Goal: Task Accomplishment & Management: Use online tool/utility

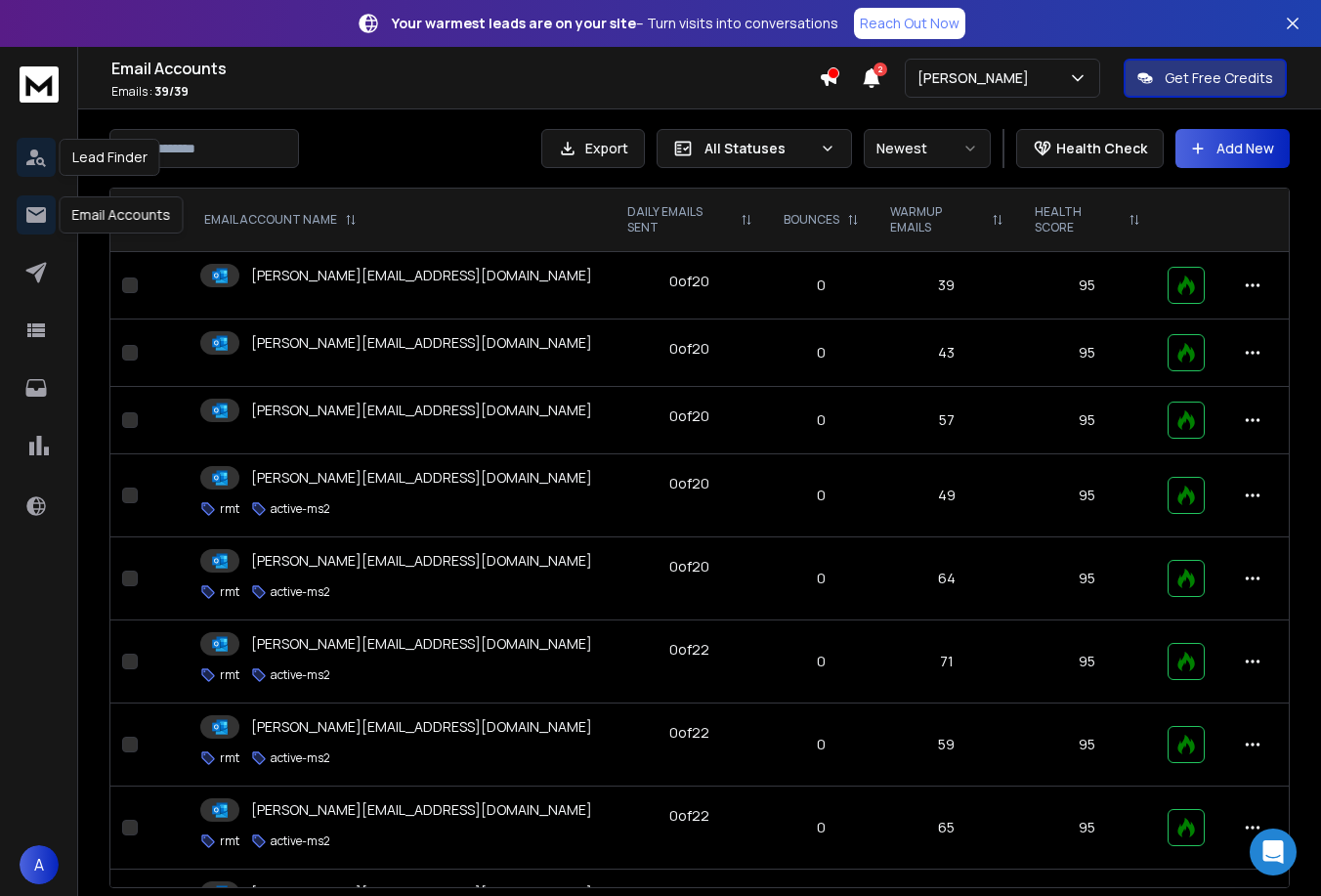
click at [38, 157] on icon at bounding box center [35, 157] width 23 height 23
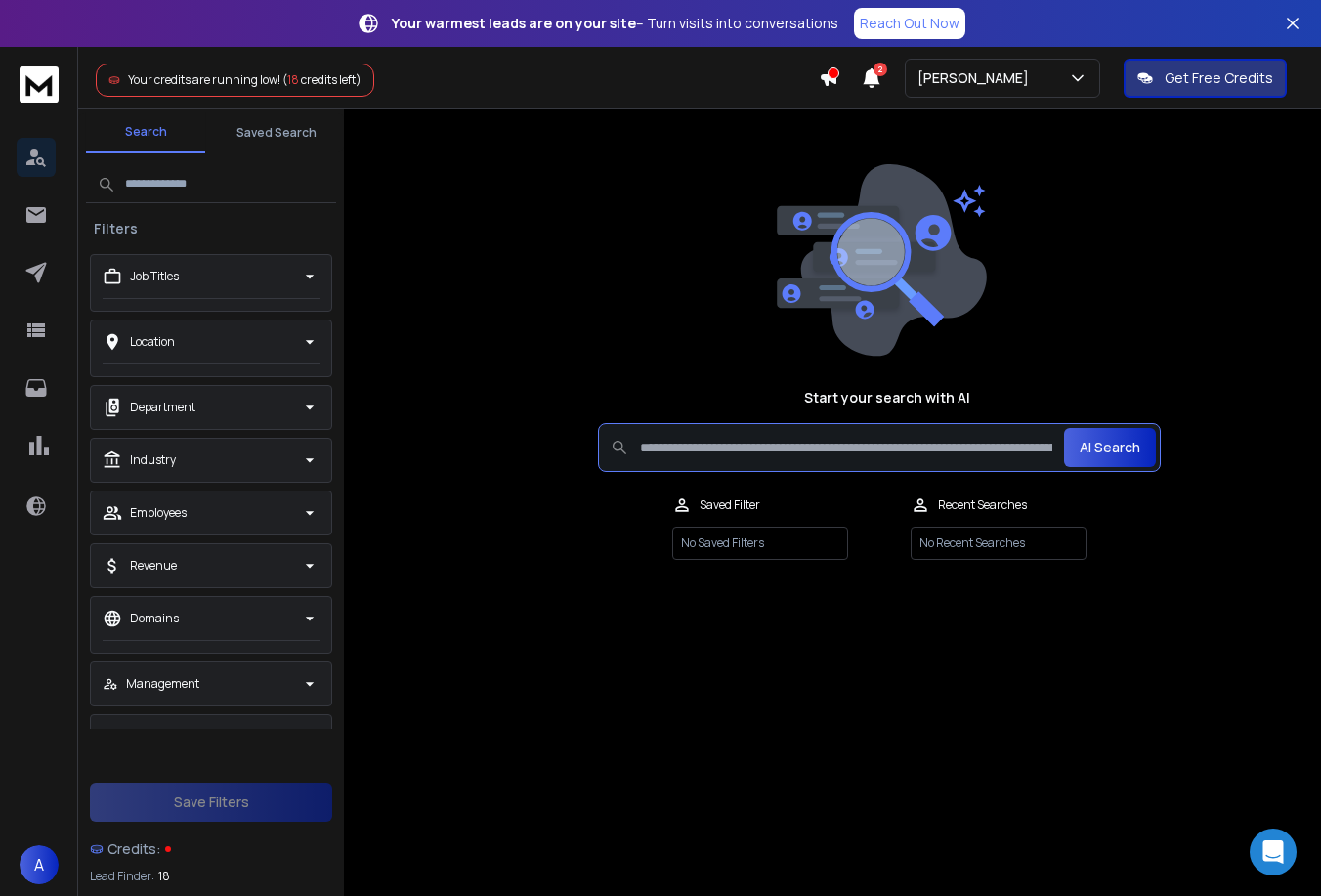
click at [198, 441] on div "Industry" at bounding box center [211, 459] width 243 height 45
click at [303, 464] on icon at bounding box center [310, 460] width 20 height 20
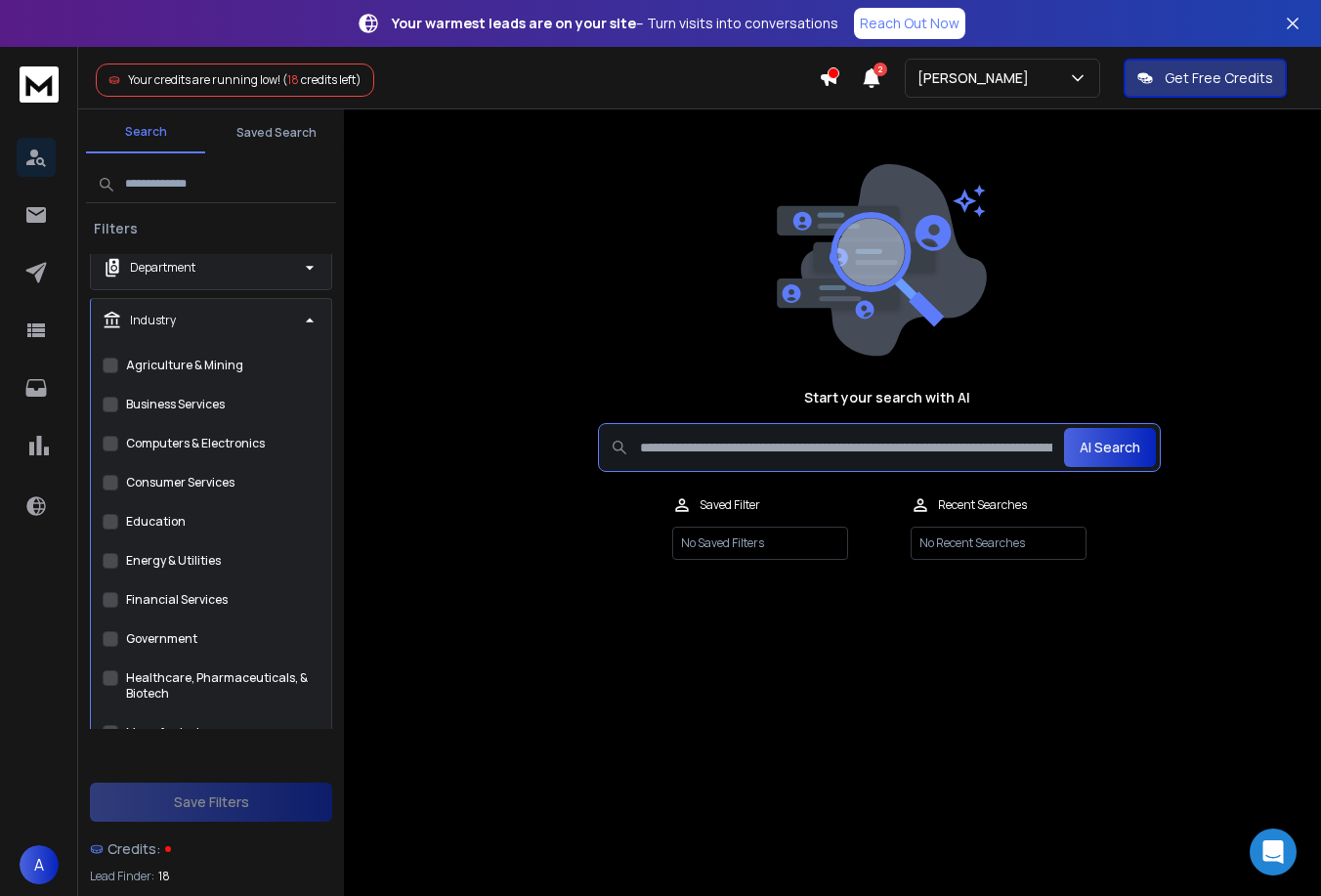
scroll to position [134, 0]
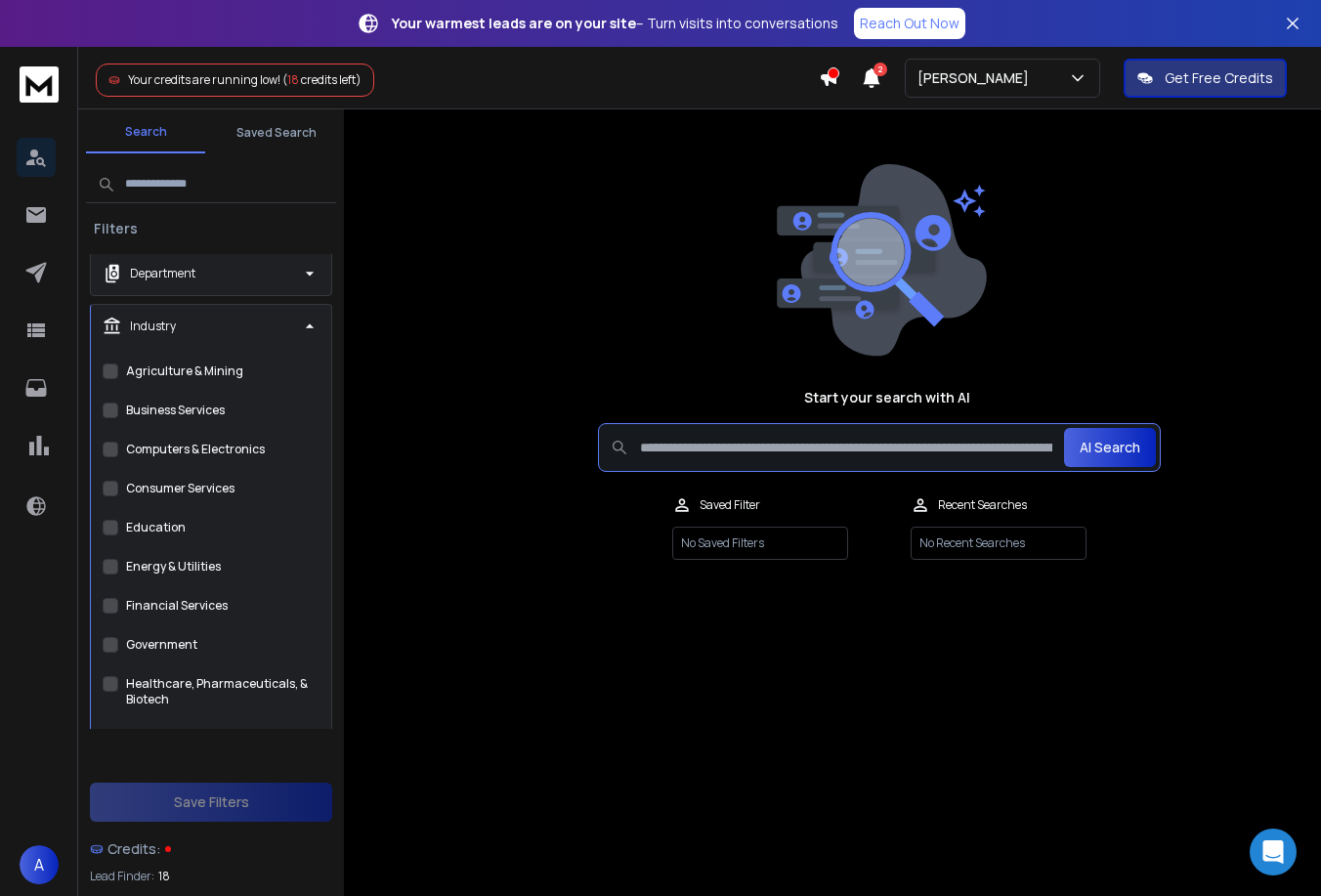
click at [116, 416] on Services "Business Services" at bounding box center [111, 411] width 16 height 16
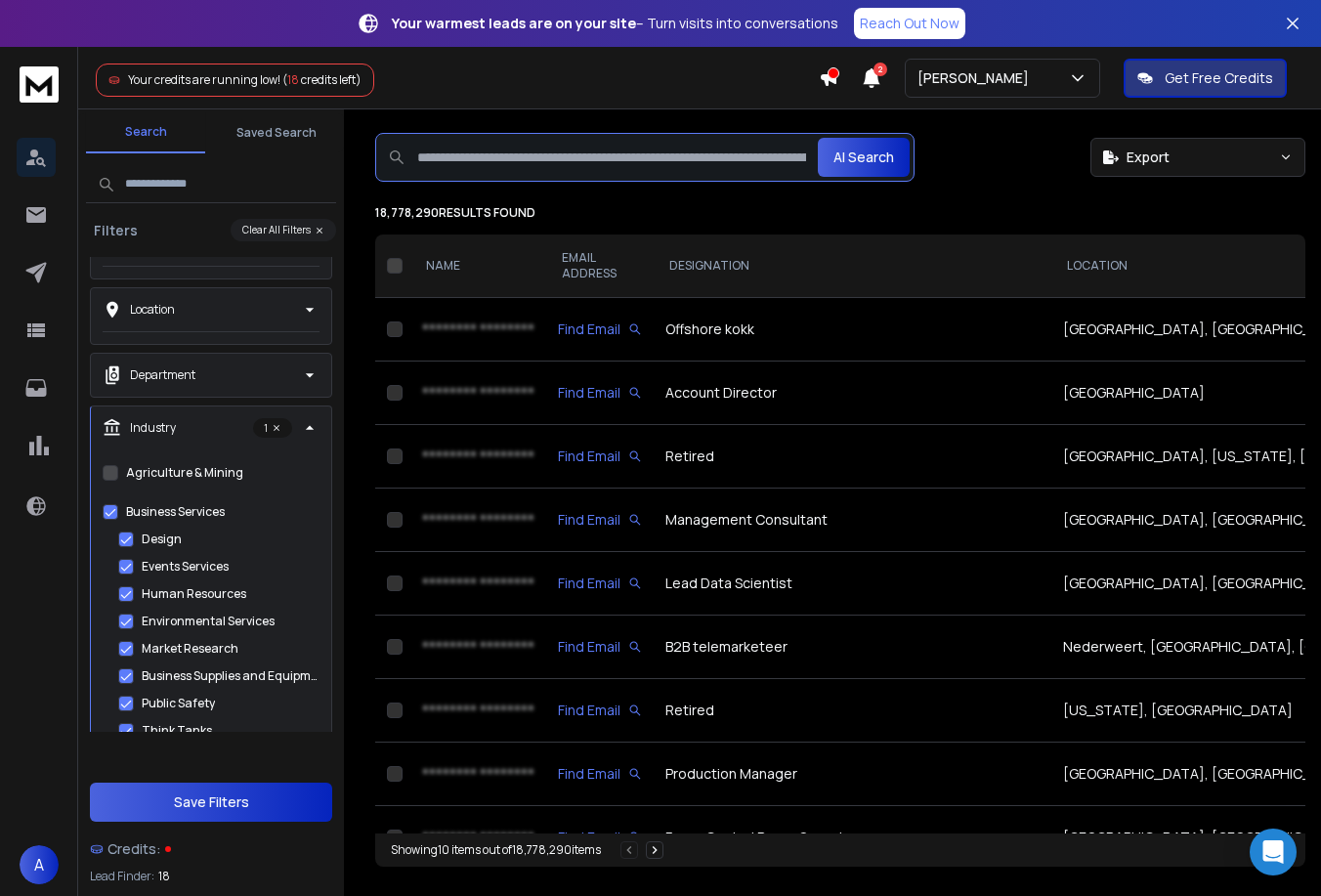
scroll to position [0, 0]
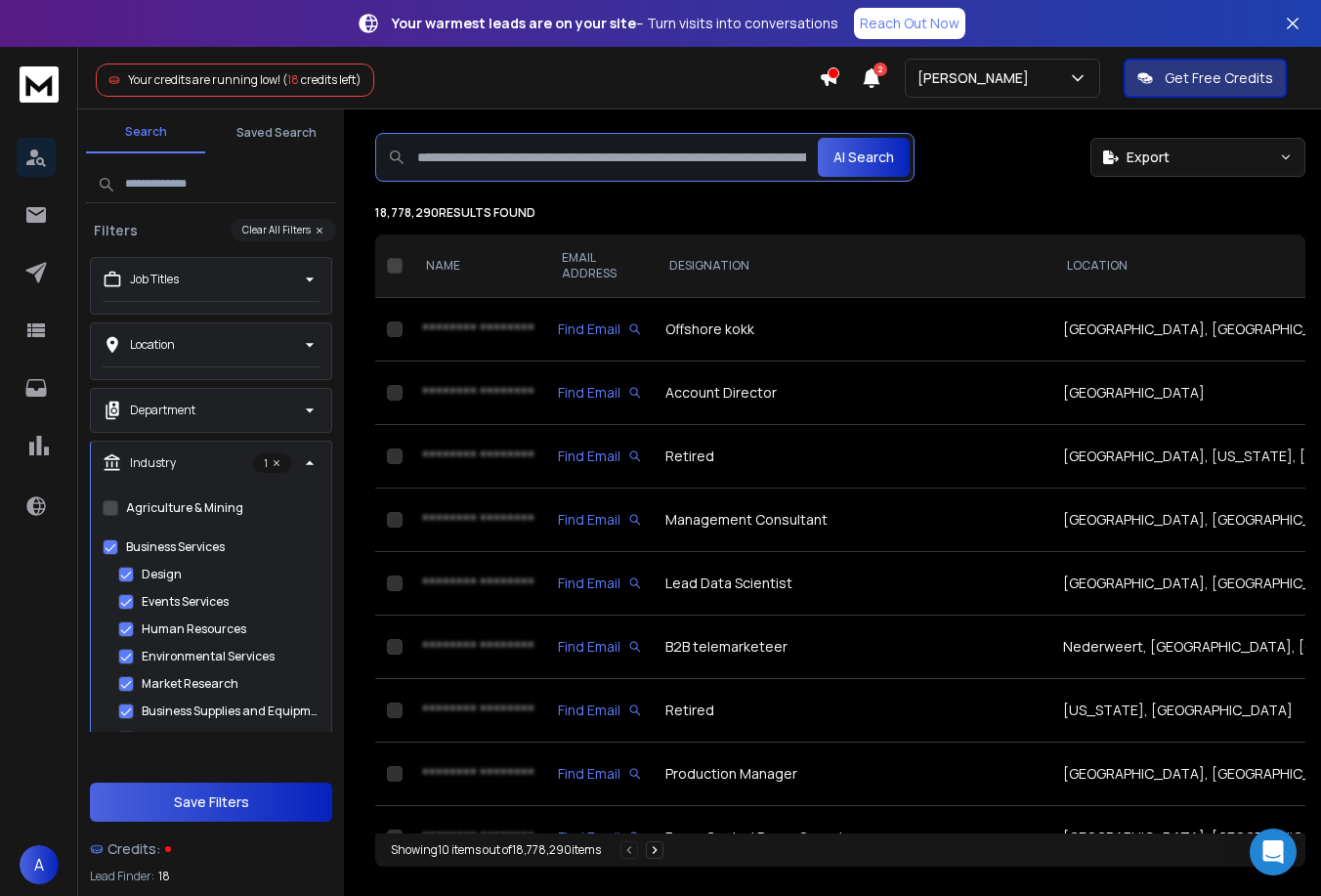
click at [301, 282] on icon at bounding box center [310, 280] width 20 height 20
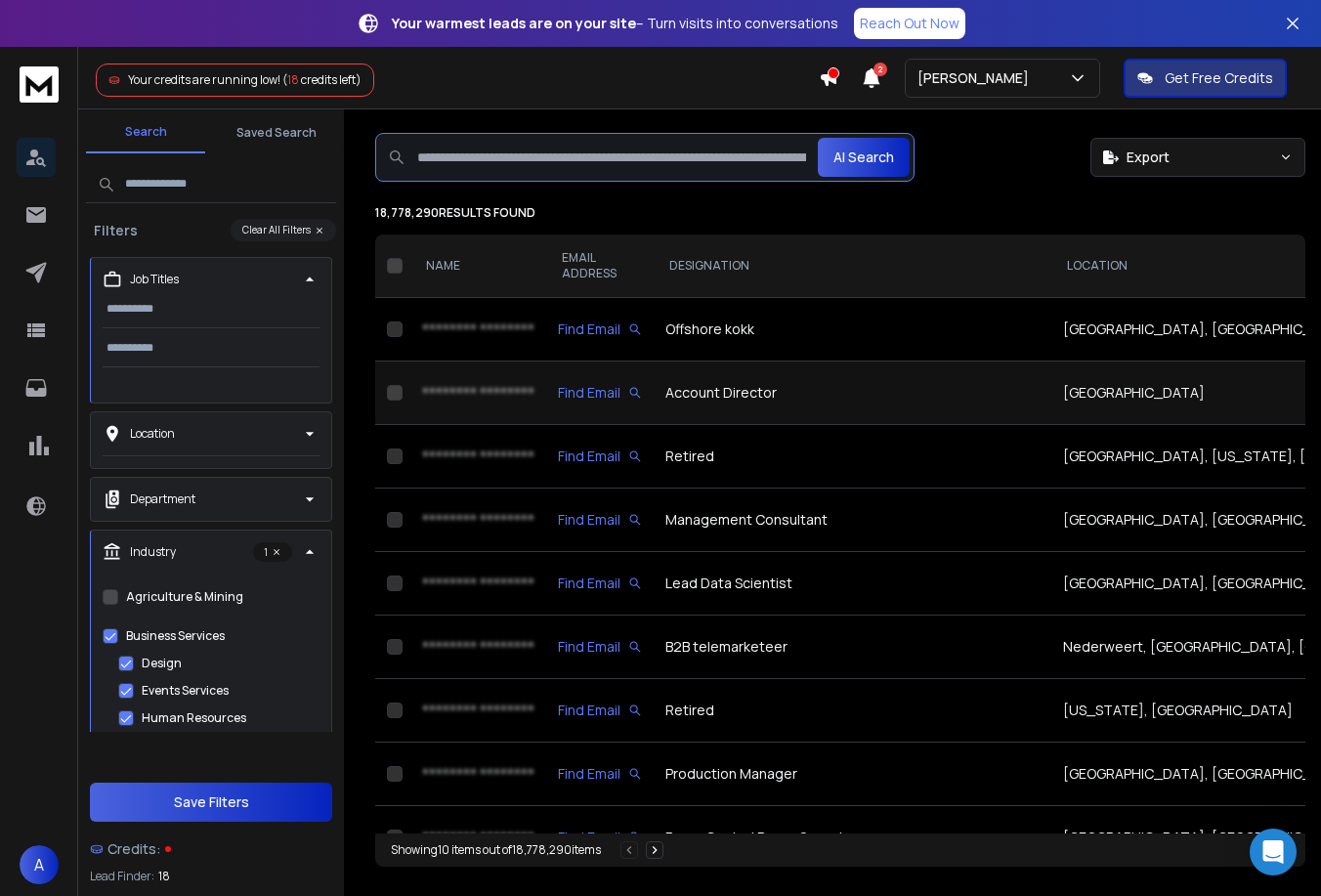
scroll to position [95, 0]
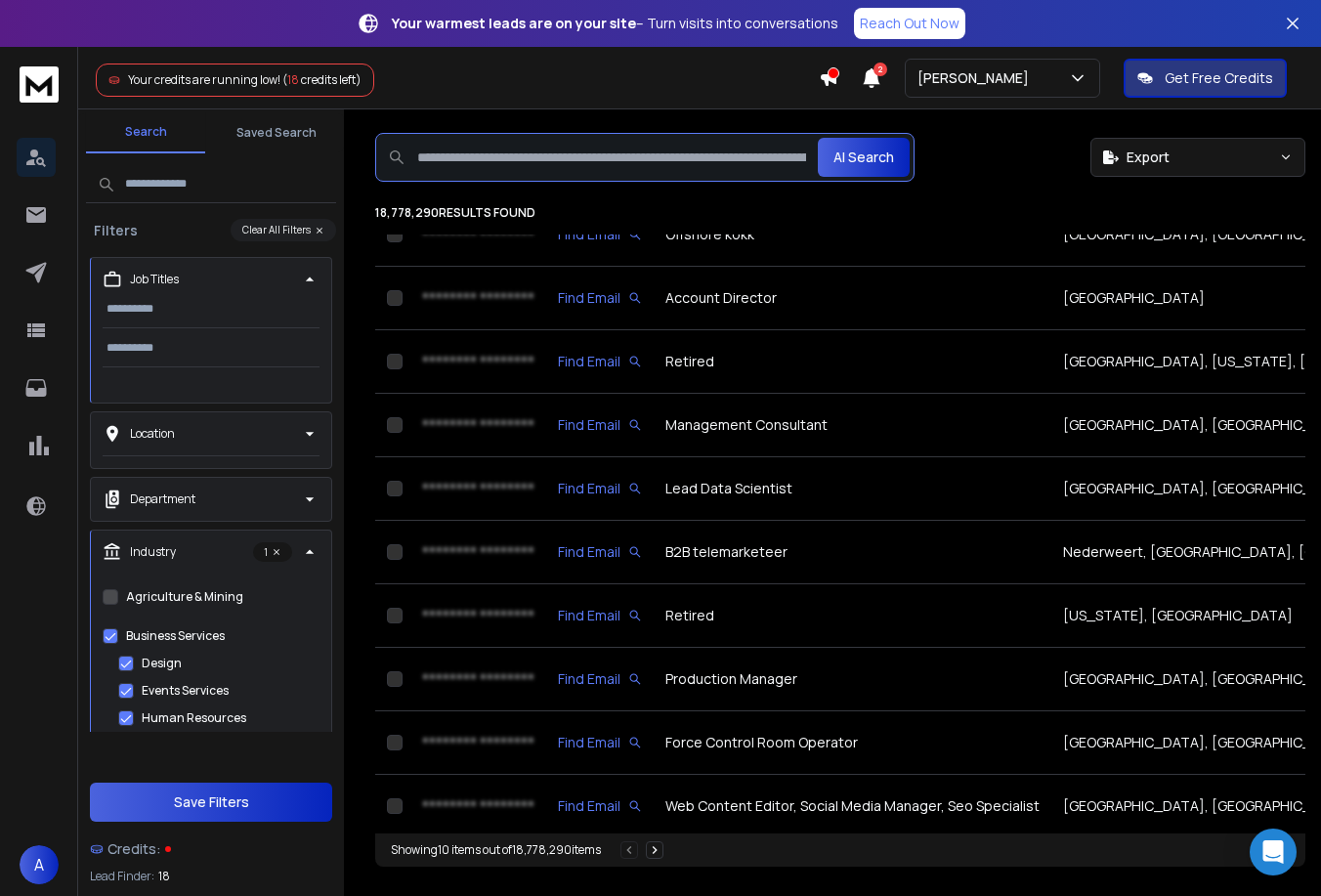
click at [662, 851] on icon at bounding box center [655, 850] width 16 height 16
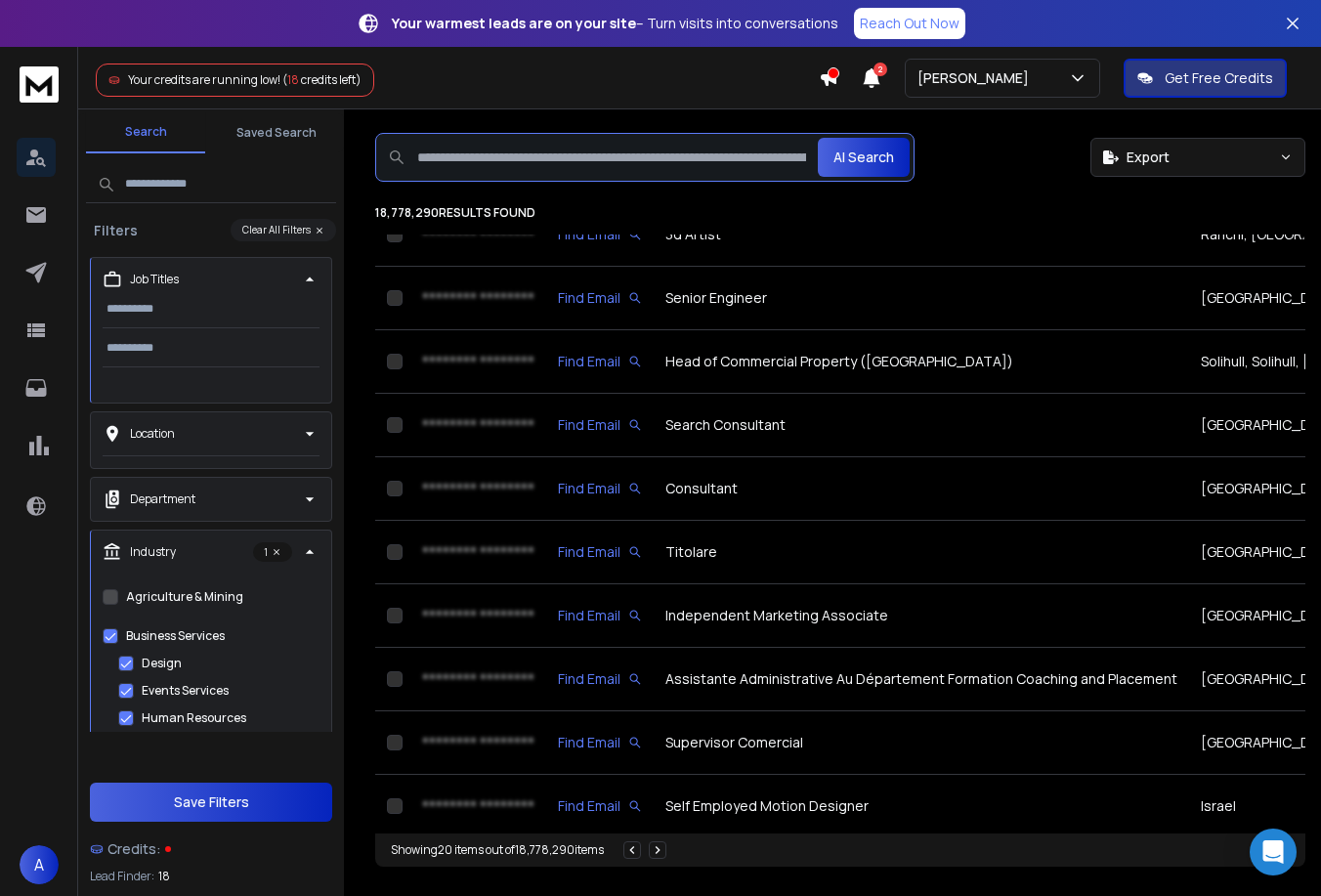
click at [300, 282] on icon at bounding box center [310, 280] width 20 height 20
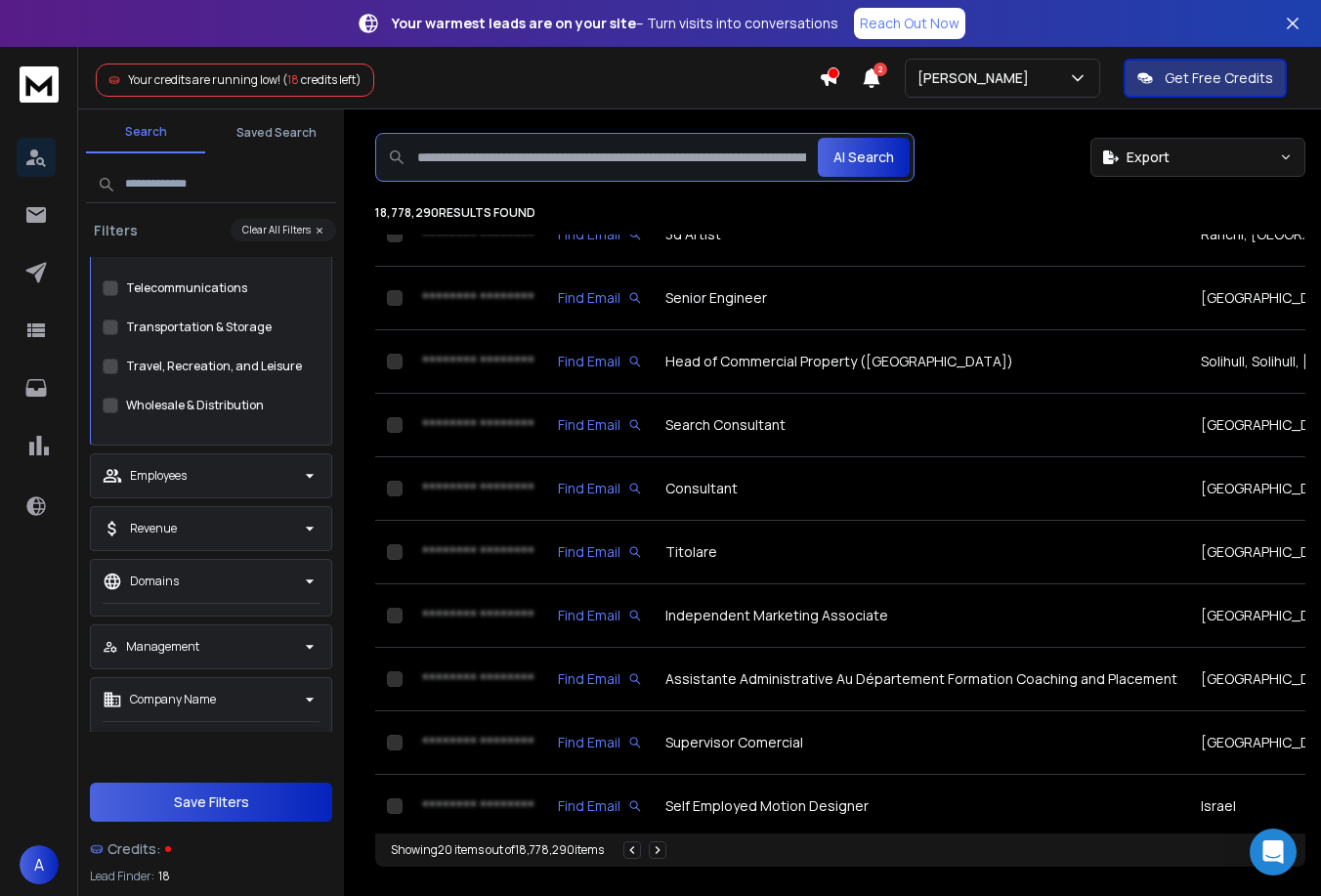
scroll to position [1667, 0]
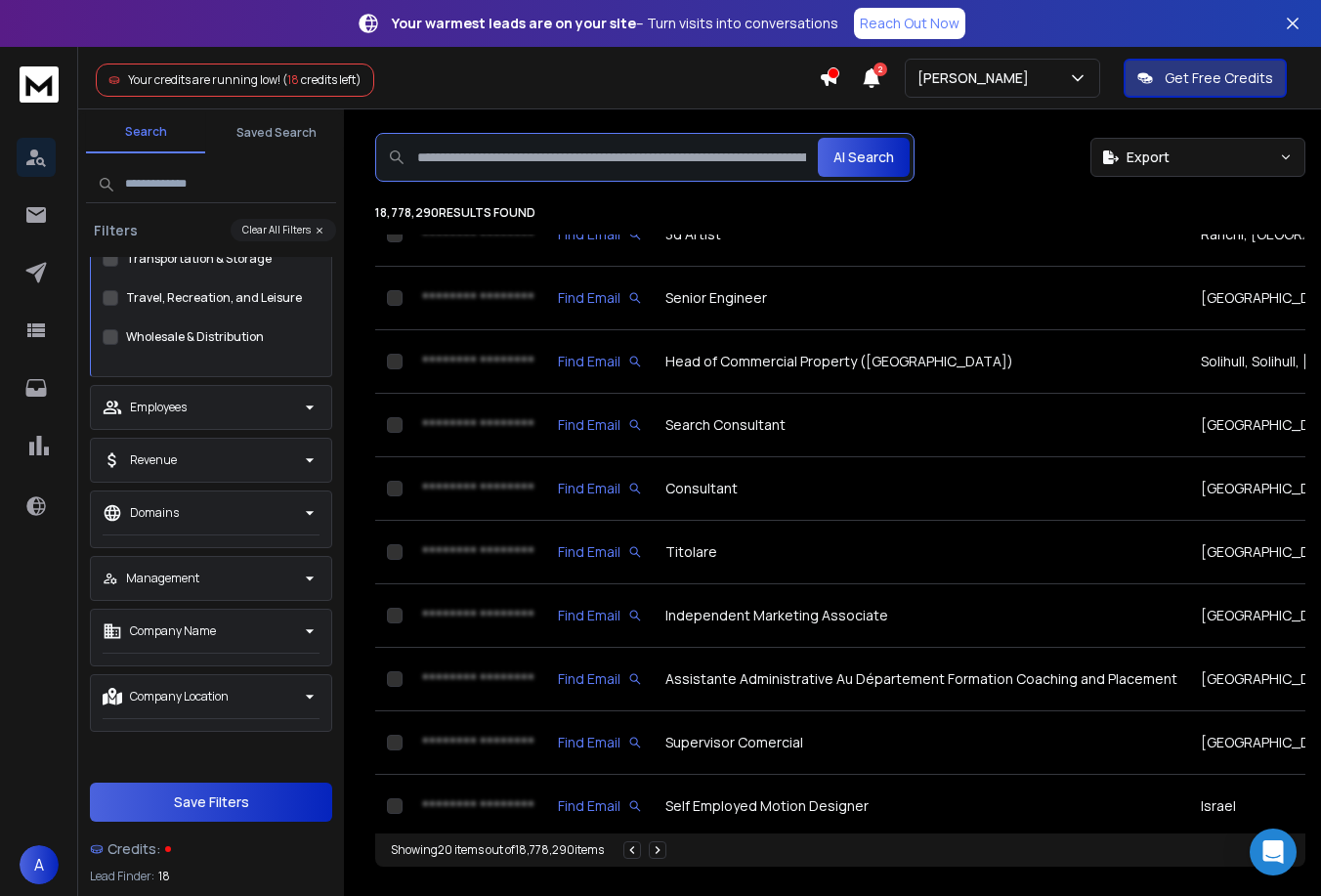
click at [301, 412] on icon at bounding box center [310, 408] width 20 height 20
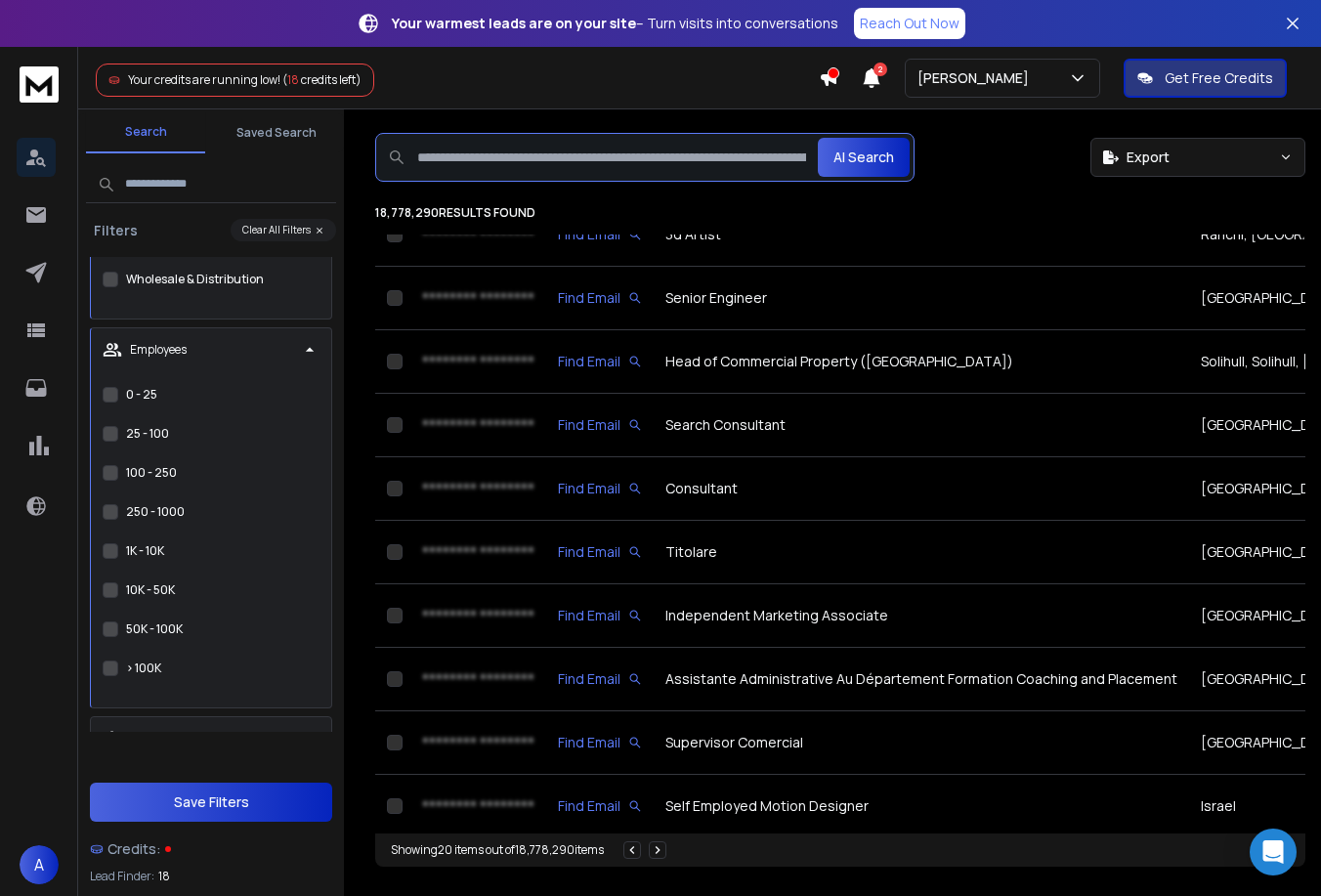
scroll to position [1724, 0]
click at [109, 389] on 25 "0 - 25" at bounding box center [111, 396] width 16 height 16
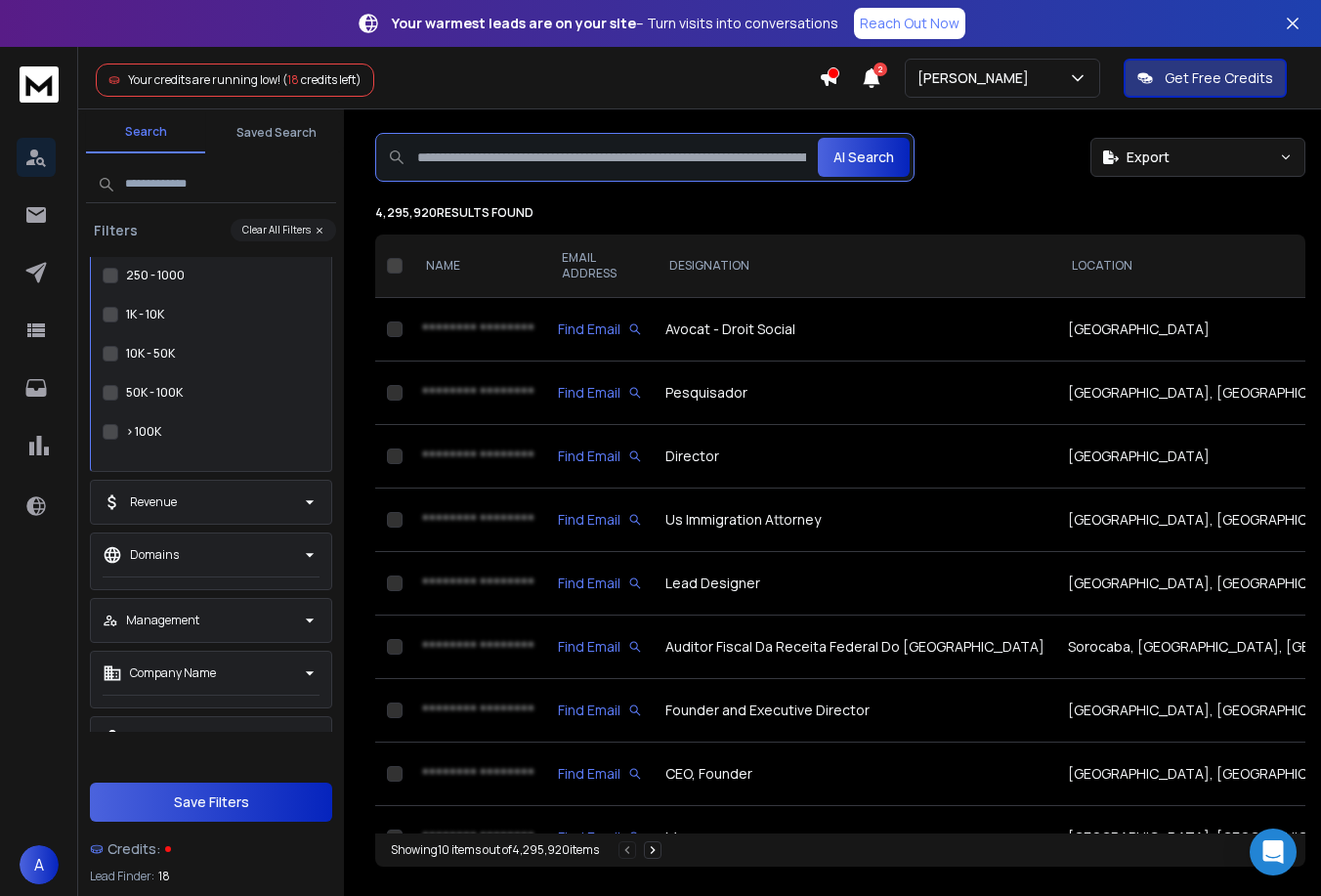
scroll to position [1969, 0]
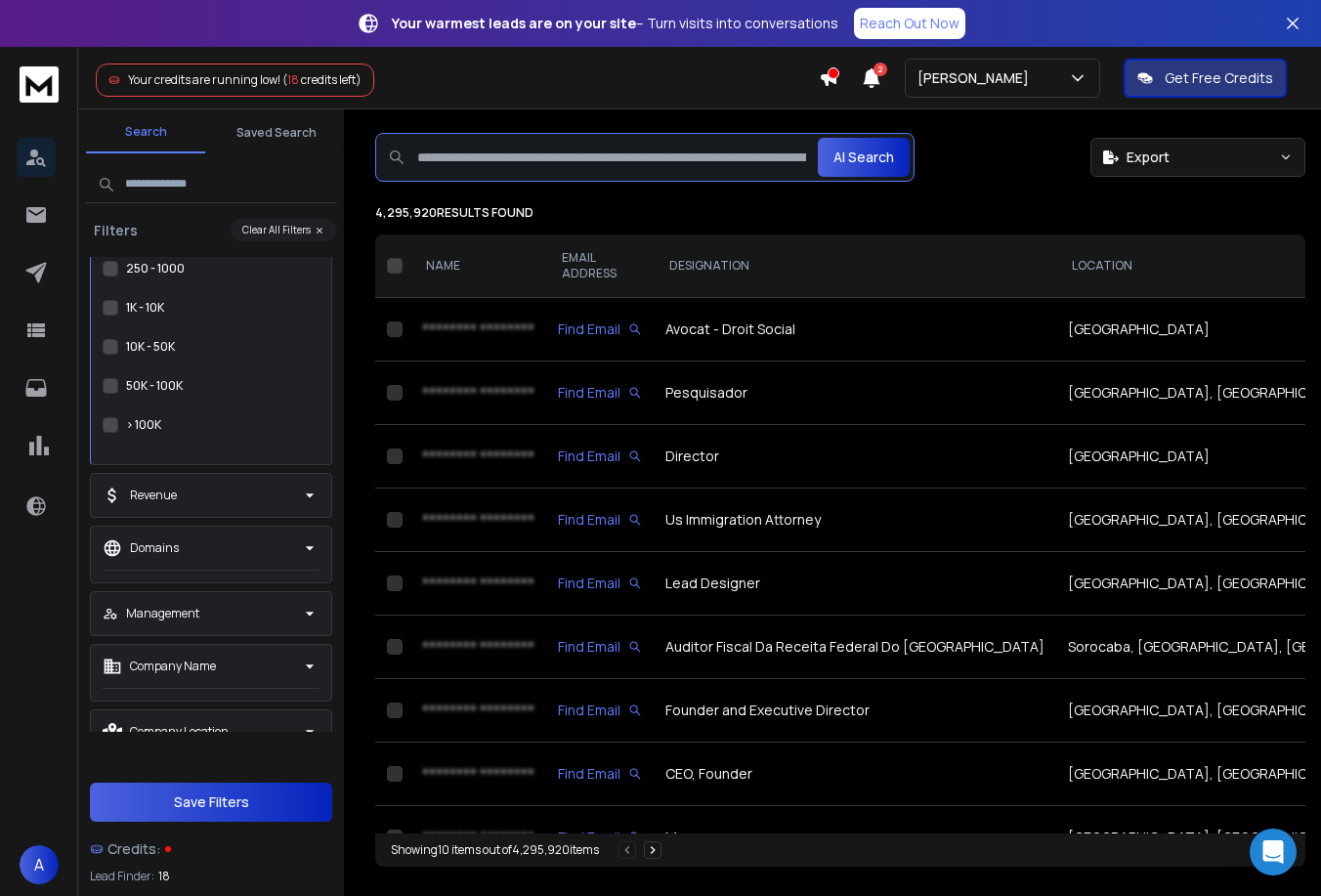
click at [282, 492] on div "Revenue" at bounding box center [211, 495] width 217 height 20
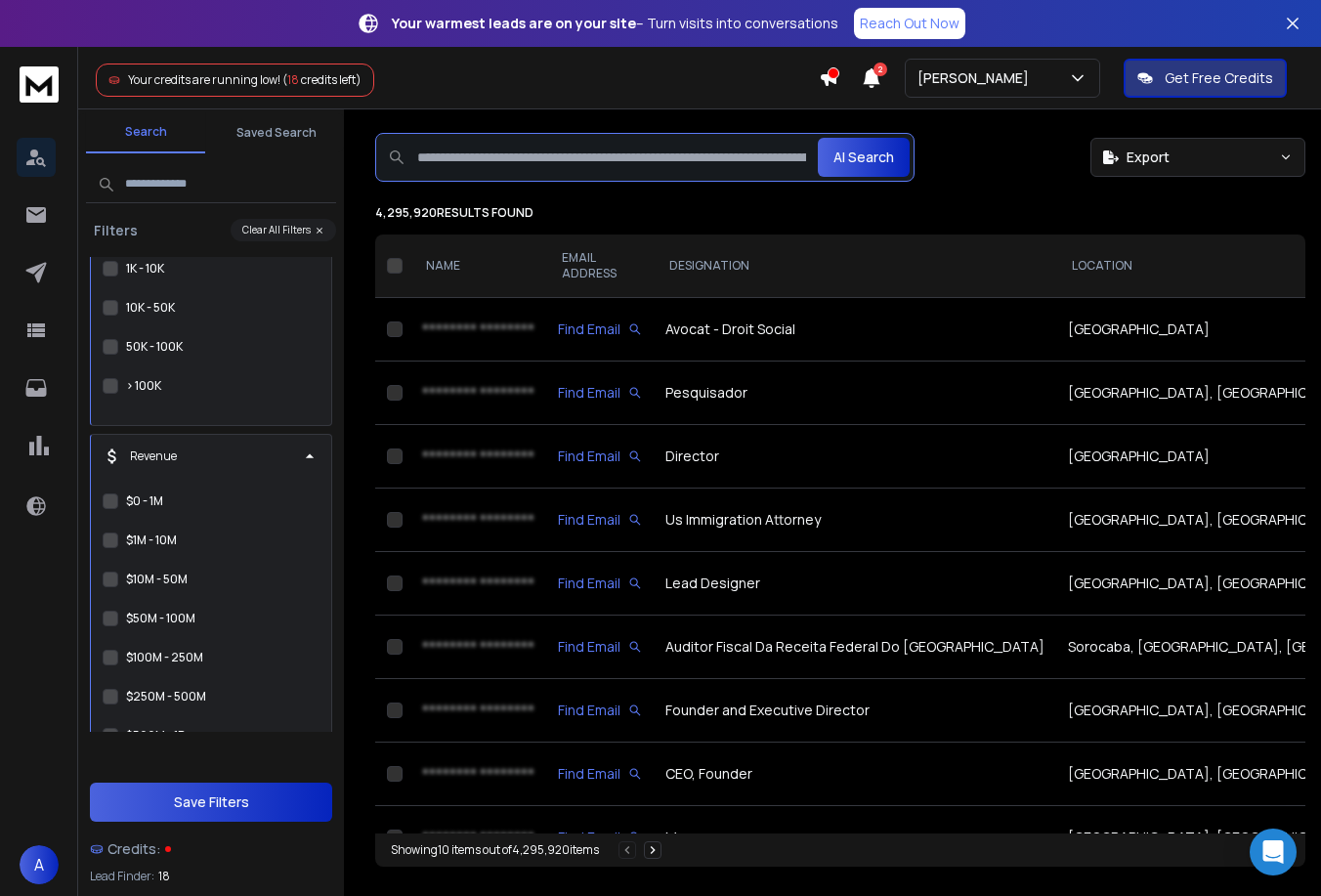
scroll to position [2007, 0]
click at [108, 499] on 1M "$0 - 1M" at bounding box center [111, 502] width 16 height 16
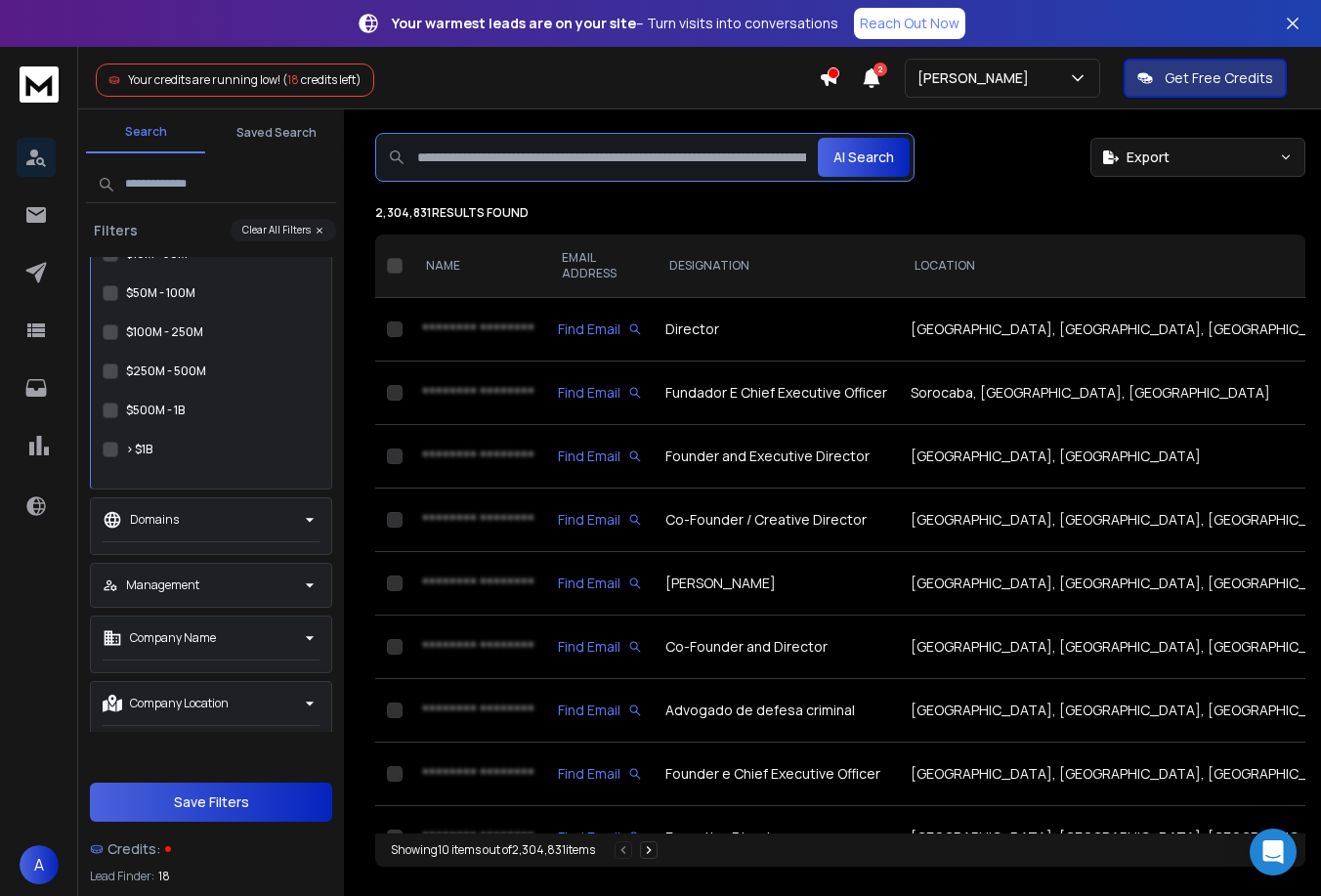
scroll to position [2332, 0]
click at [282, 701] on div "Company Location" at bounding box center [211, 703] width 217 height 20
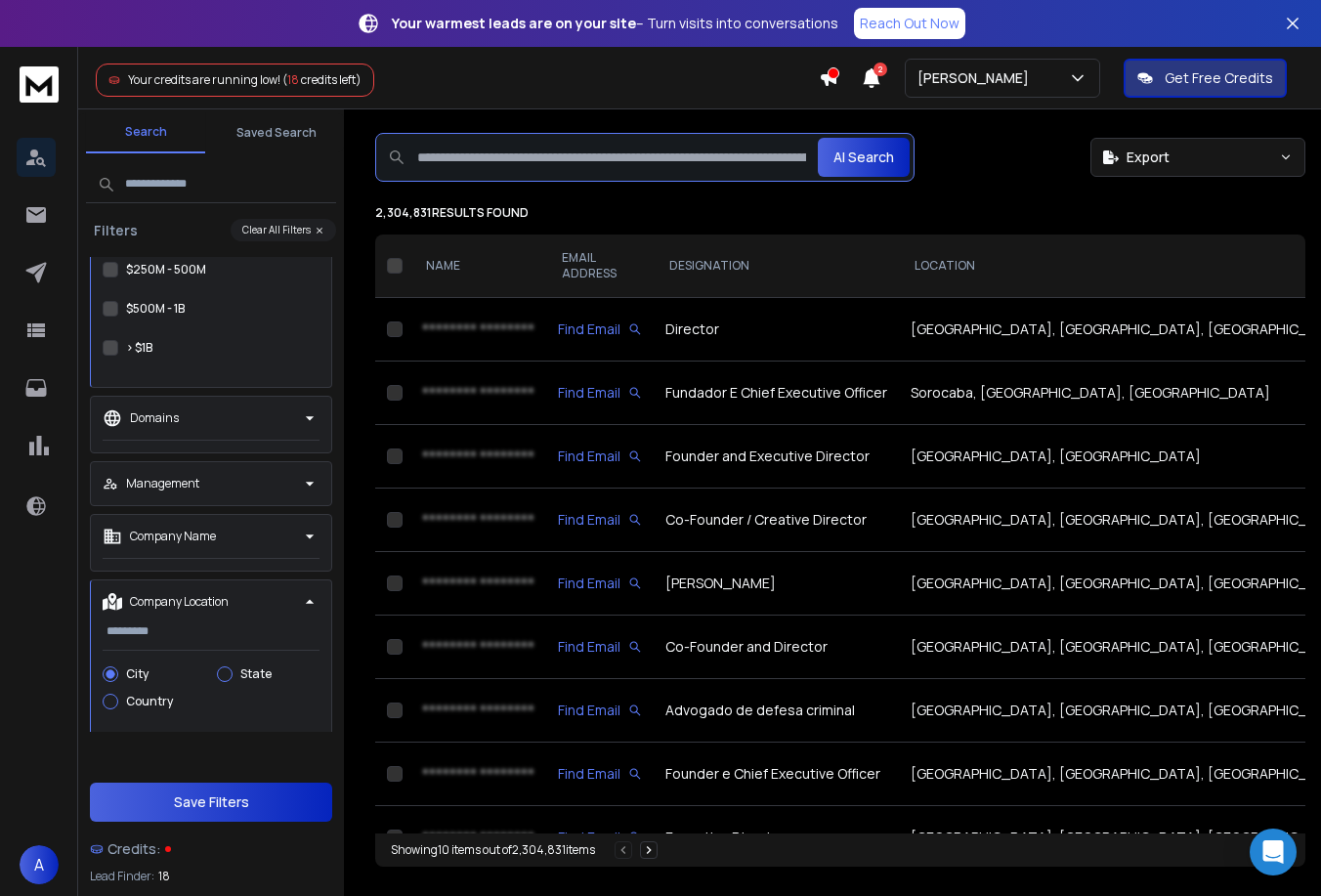
scroll to position [2448, 0]
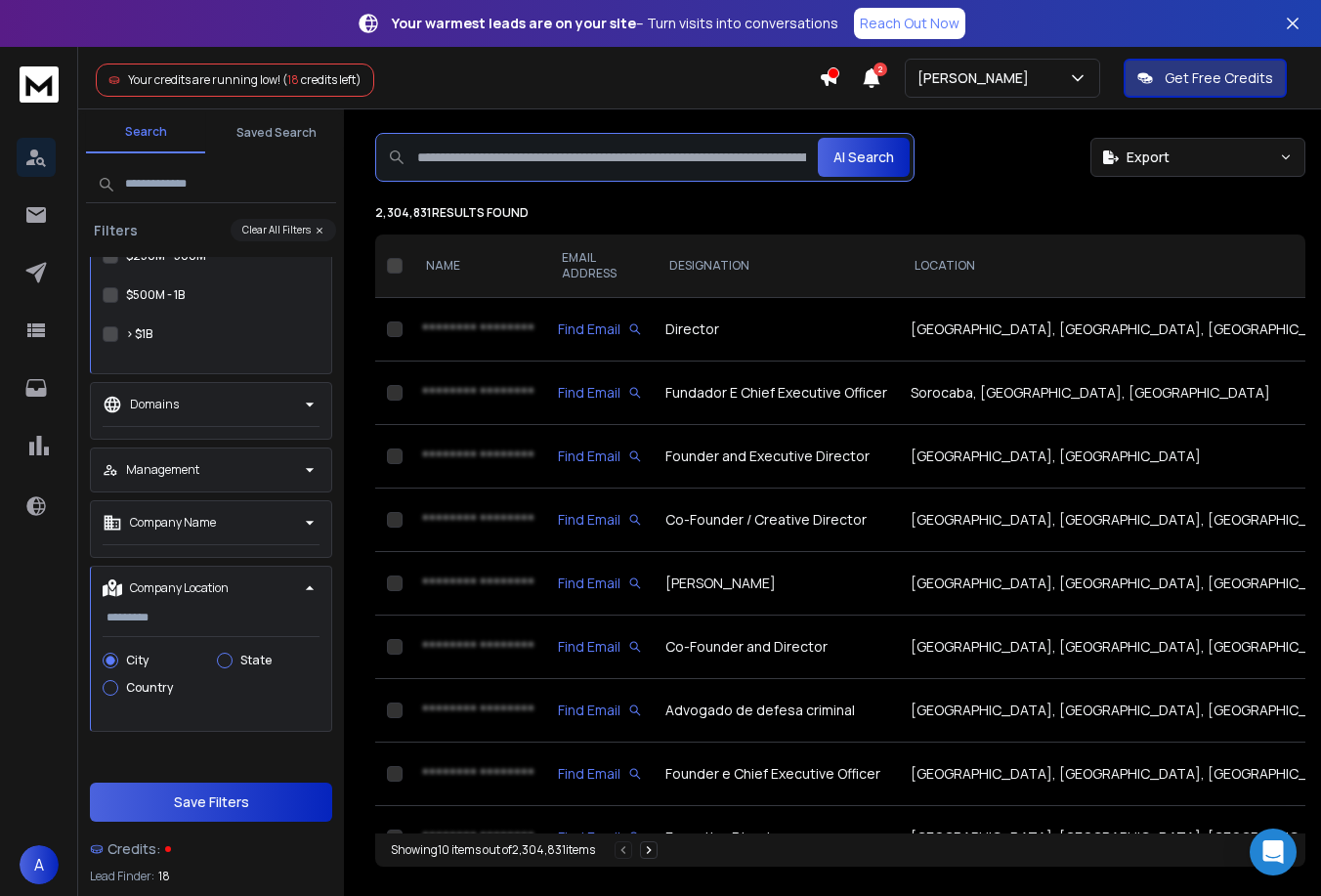
click at [106, 689] on button "Country" at bounding box center [111, 688] width 16 height 16
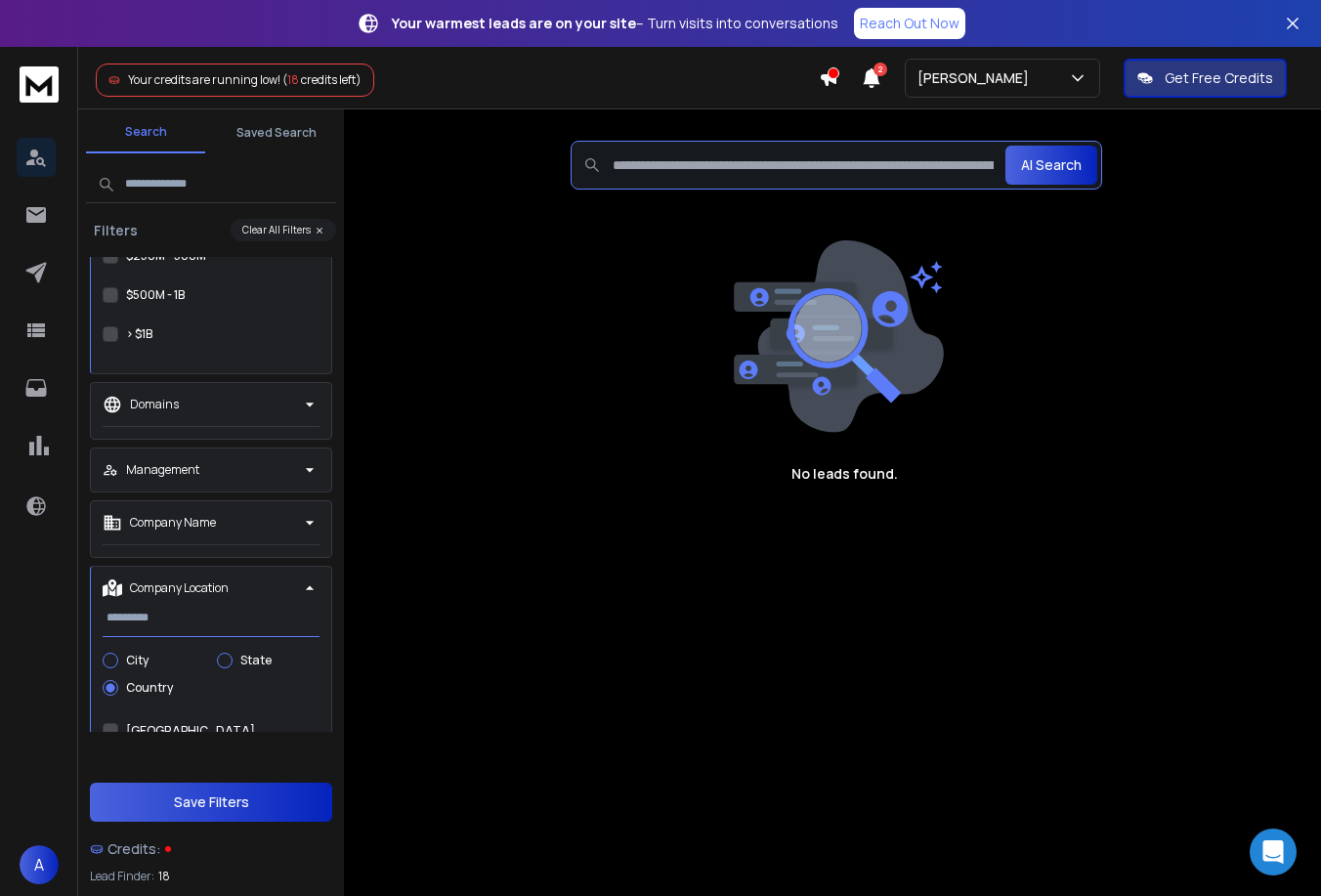
click at [151, 624] on input at bounding box center [211, 617] width 217 height 39
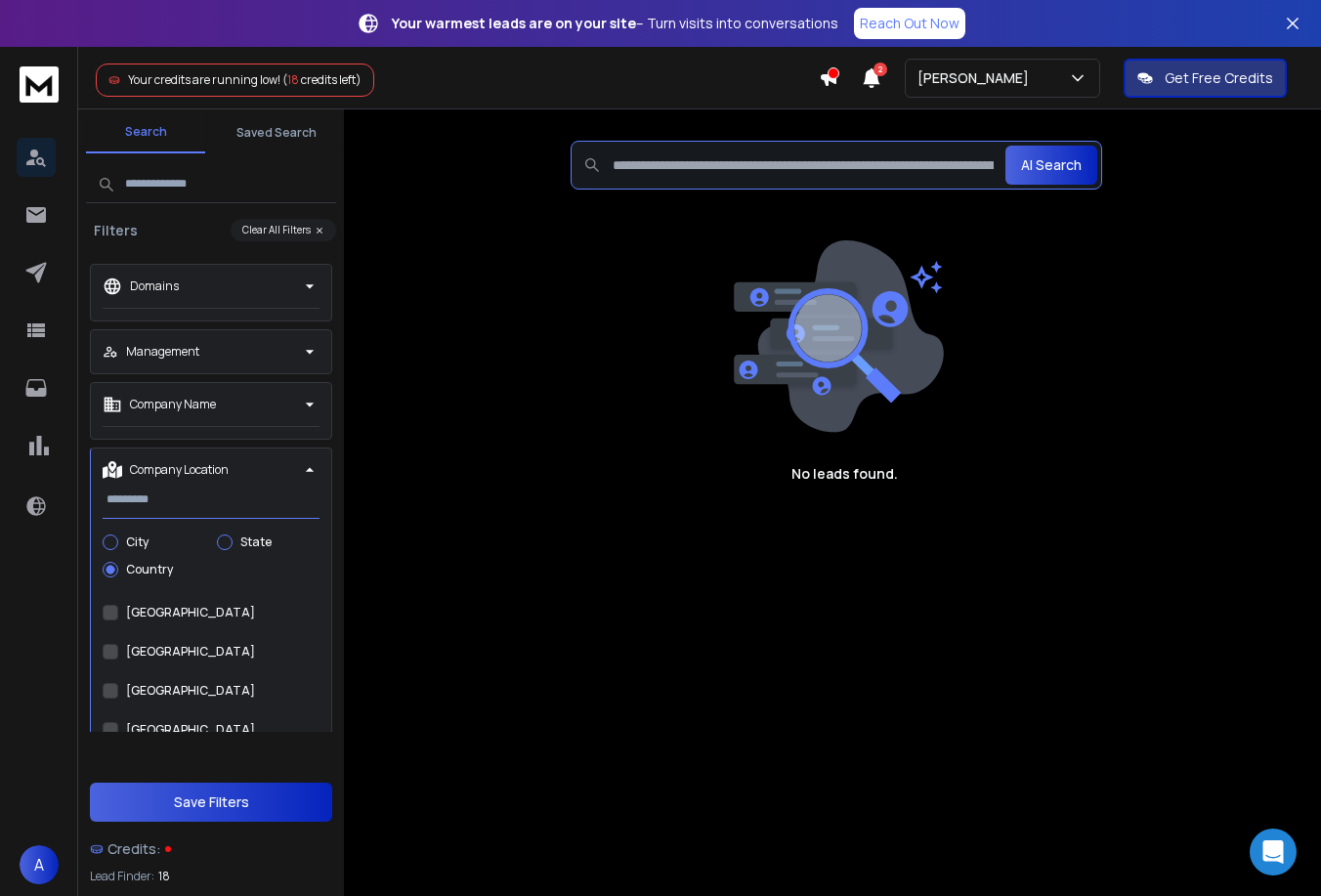
scroll to position [2571, 0]
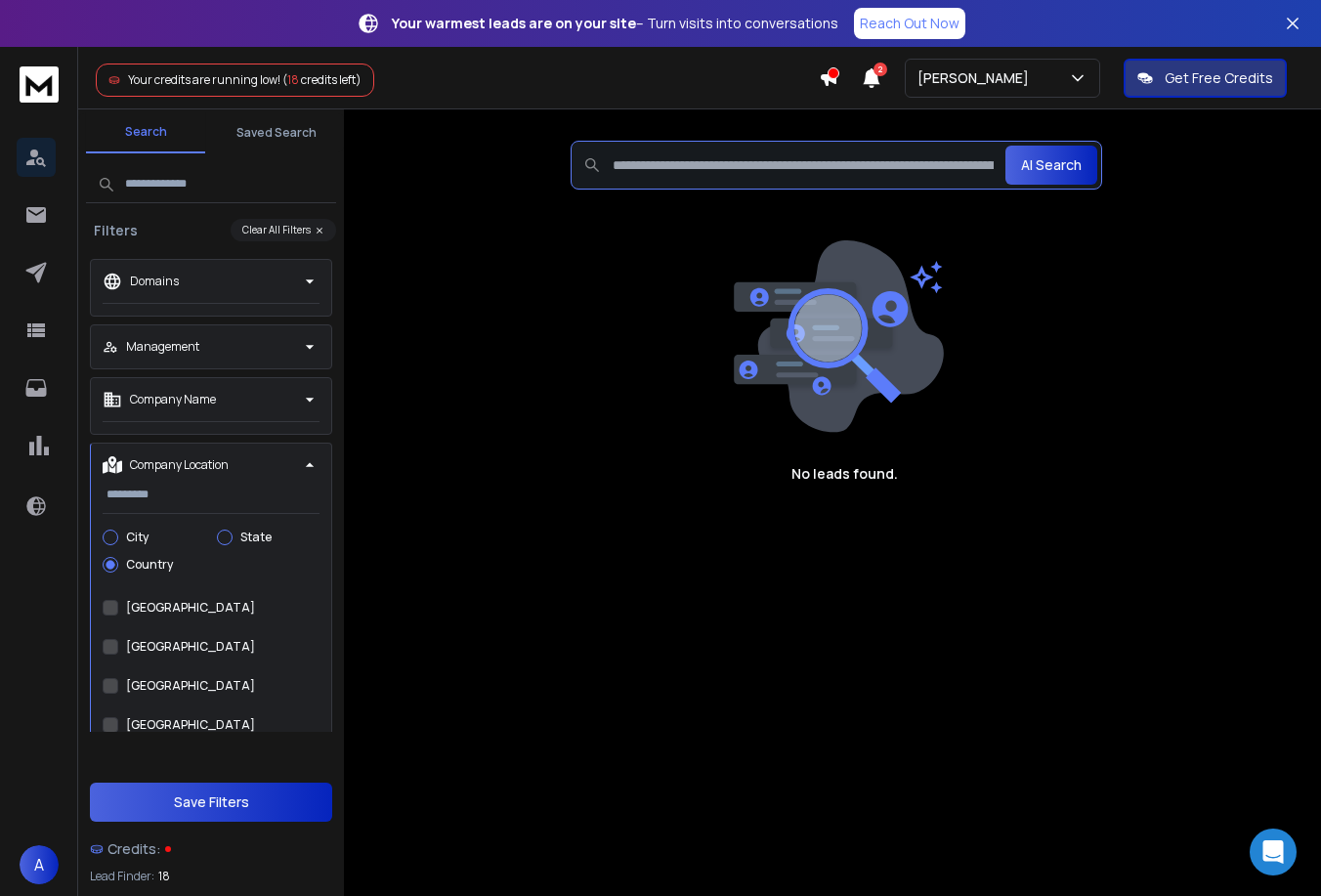
click at [116, 613] on States "[GEOGRAPHIC_DATA]" at bounding box center [111, 607] width 16 height 16
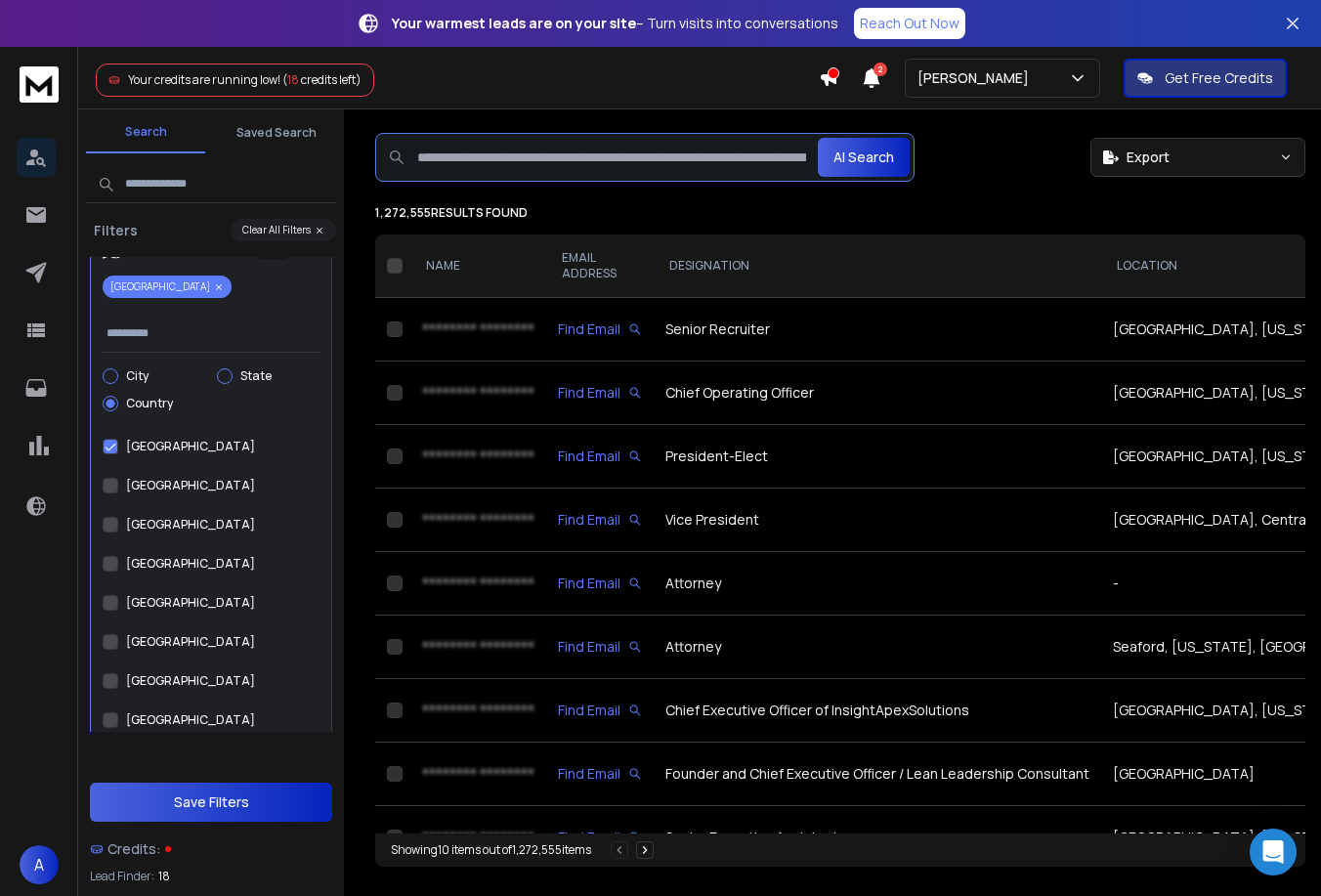
scroll to position [2784, 0]
click at [113, 492] on Kingdom "[GEOGRAPHIC_DATA]" at bounding box center [111, 487] width 16 height 16
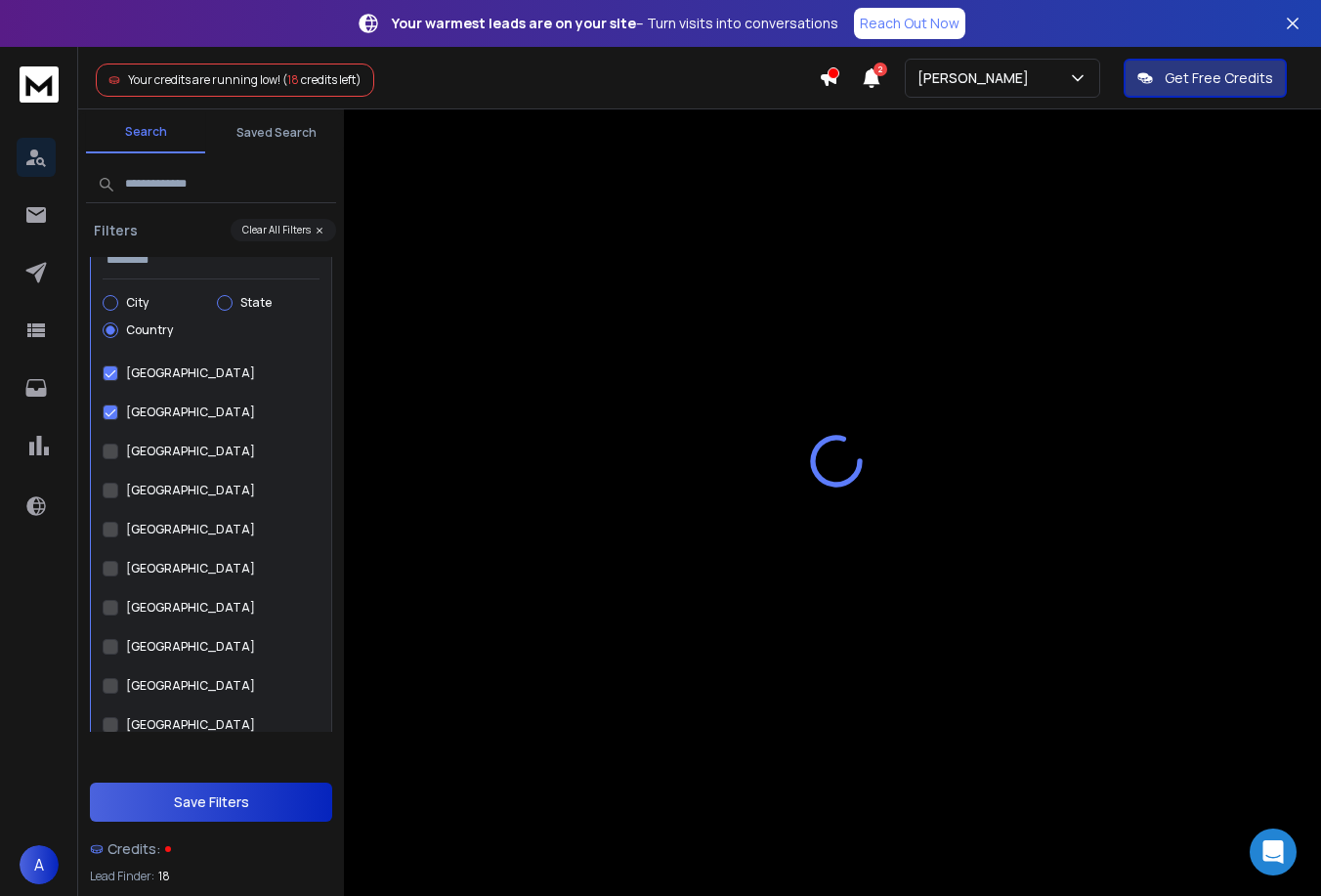
scroll to position [2893, 0]
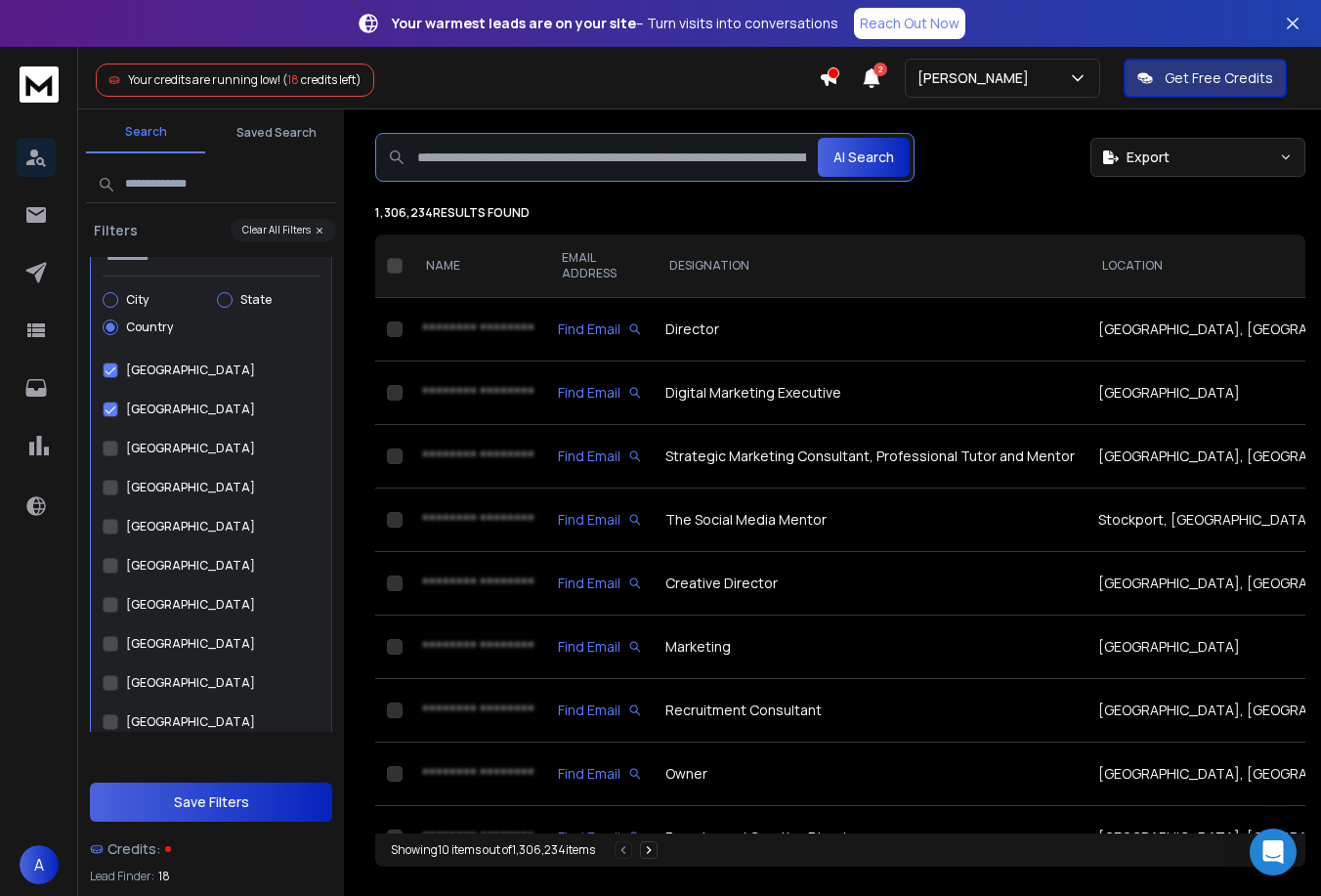
click at [112, 479] on button "[GEOGRAPHIC_DATA]" at bounding box center [111, 487] width 16 height 16
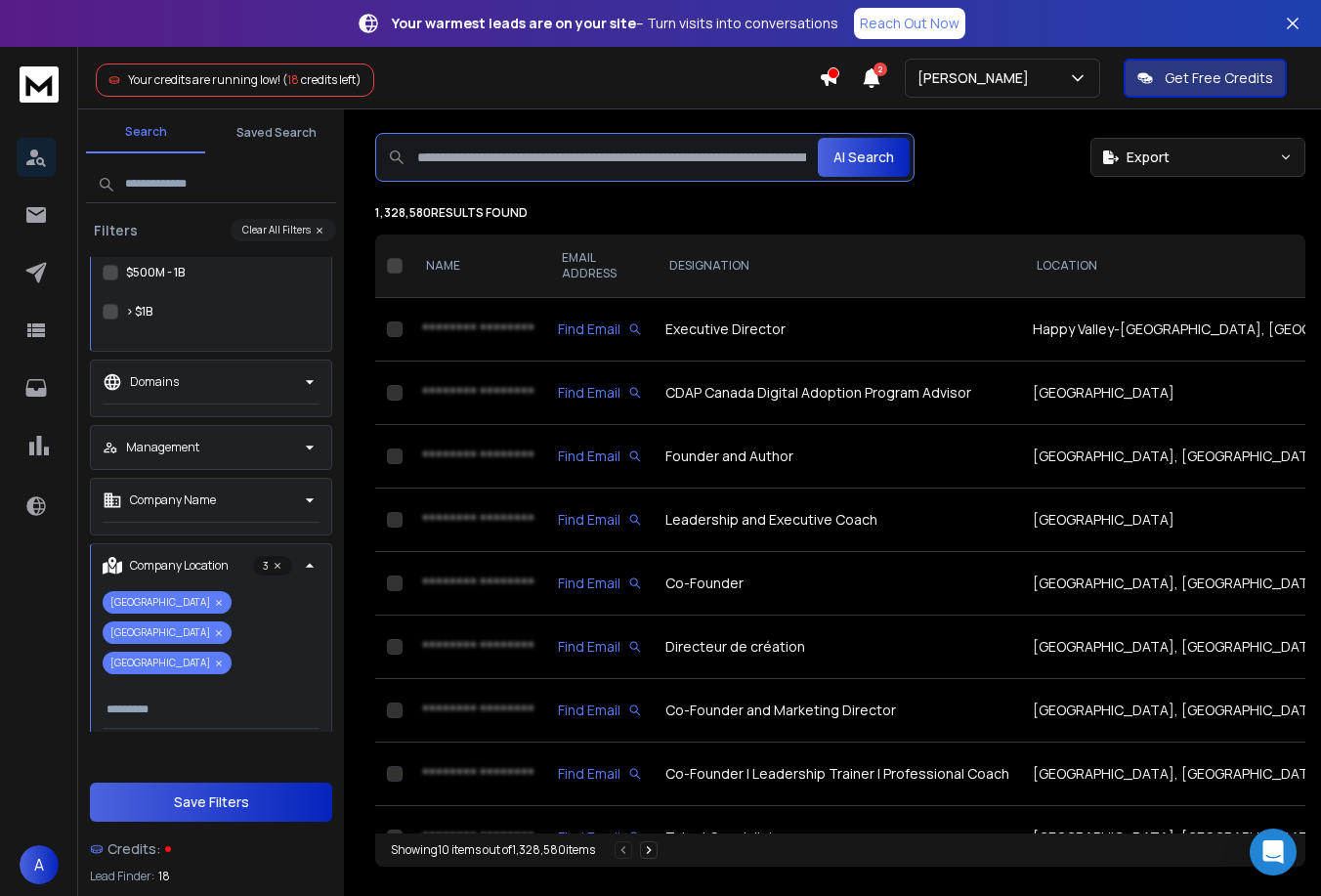
scroll to position [2438, 0]
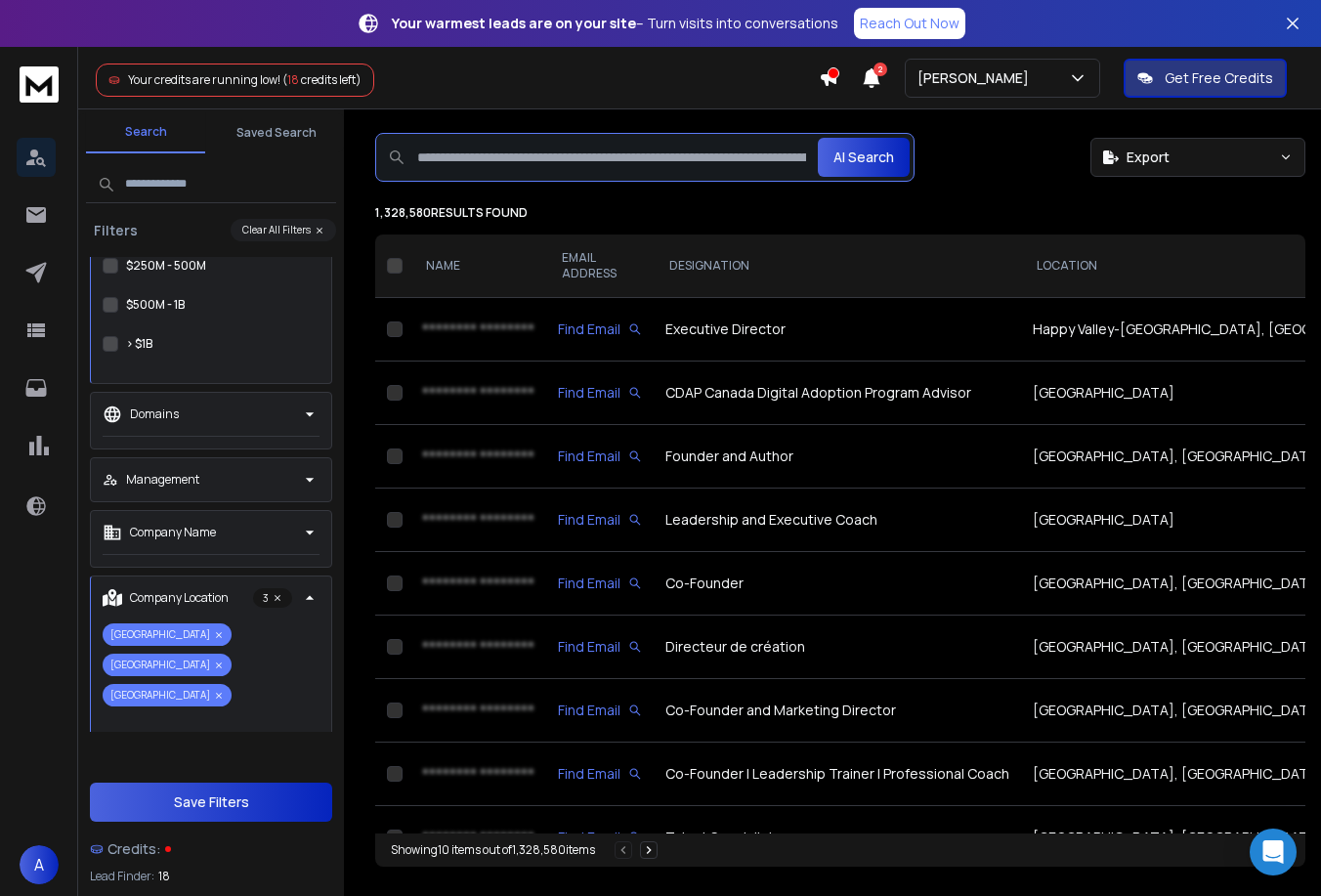
click at [264, 494] on div "Management" at bounding box center [211, 479] width 243 height 45
click at [305, 481] on icon at bounding box center [310, 479] width 20 height 20
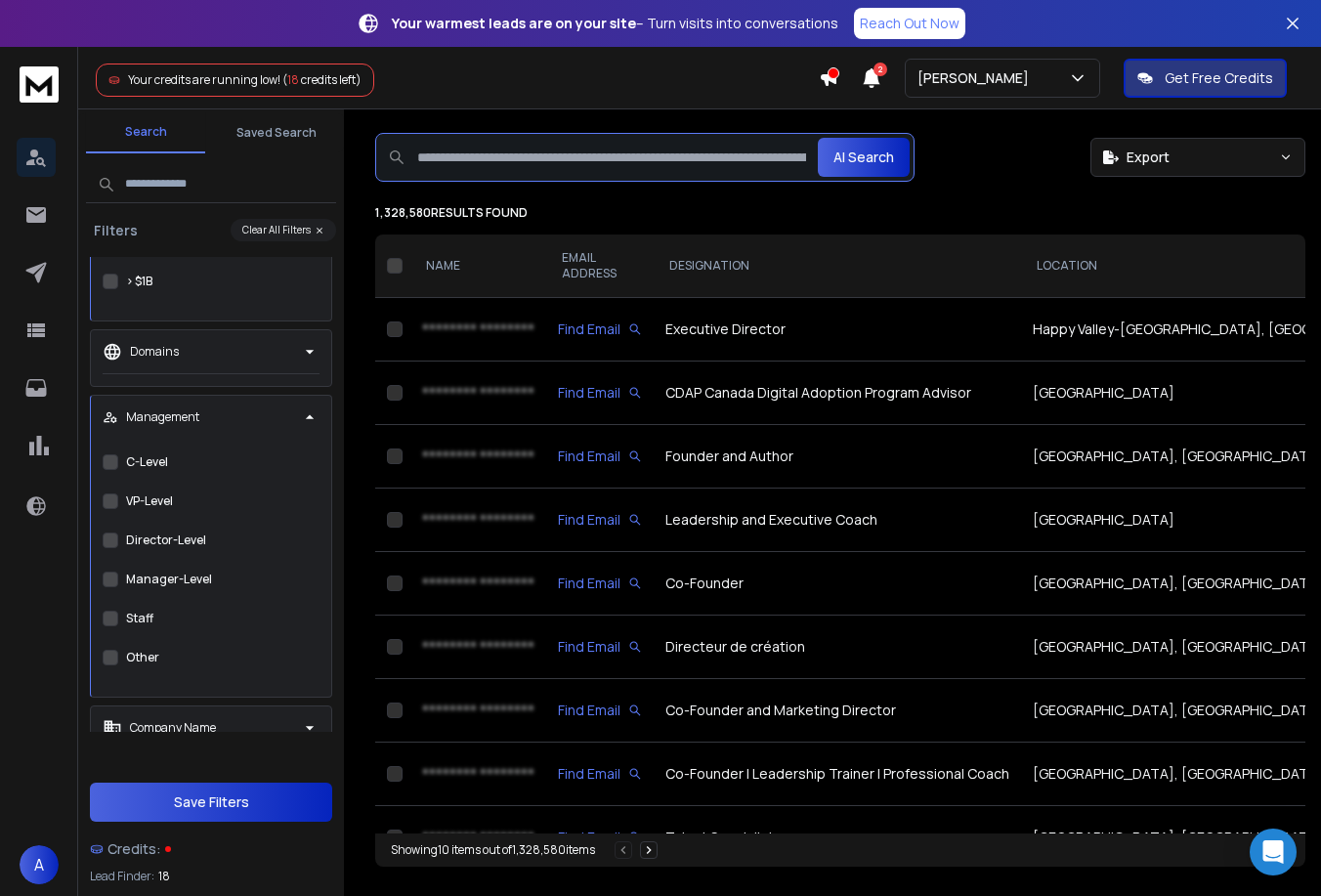
scroll to position [2516, 0]
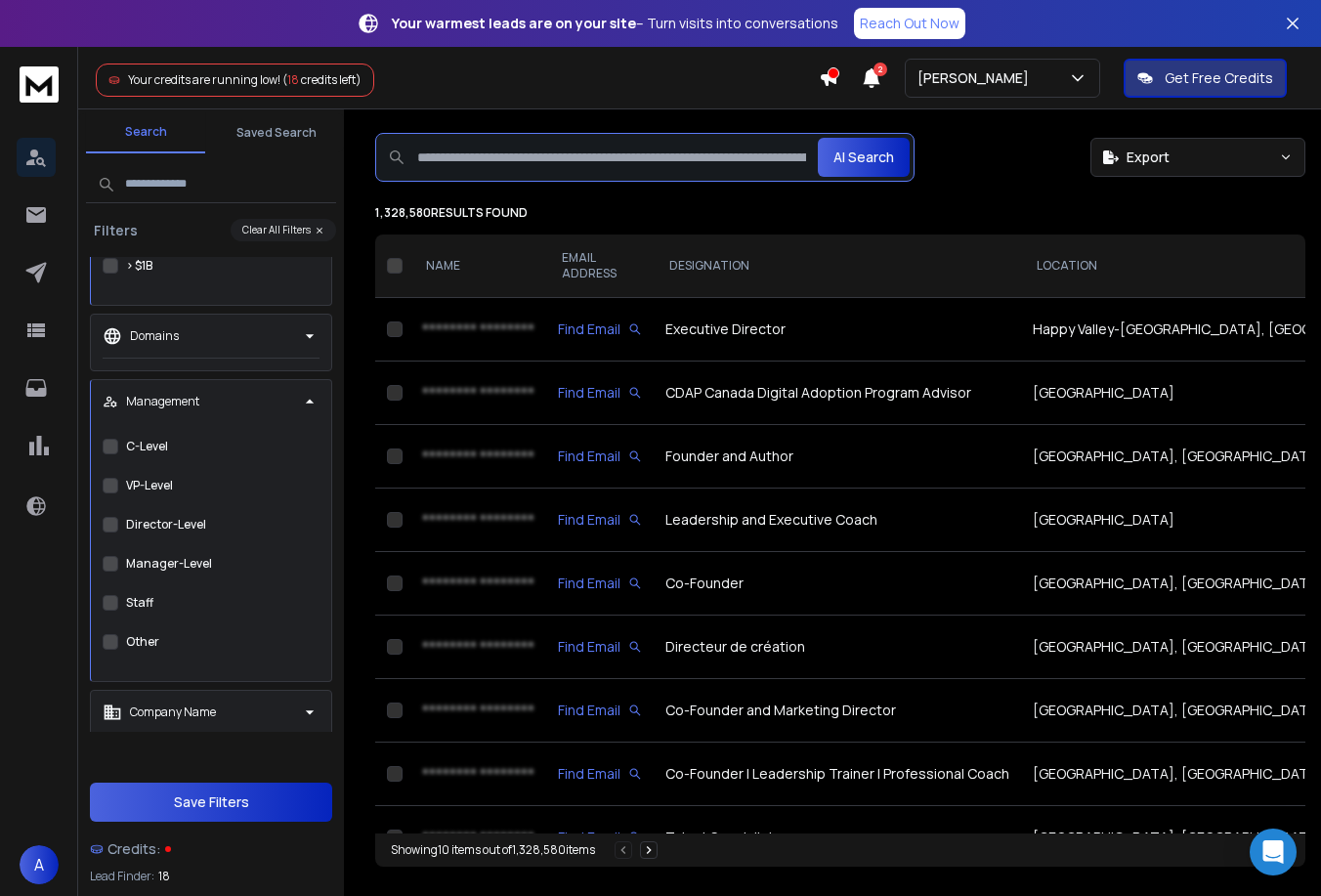
click at [110, 559] on button "Manager-Level" at bounding box center [111, 563] width 16 height 16
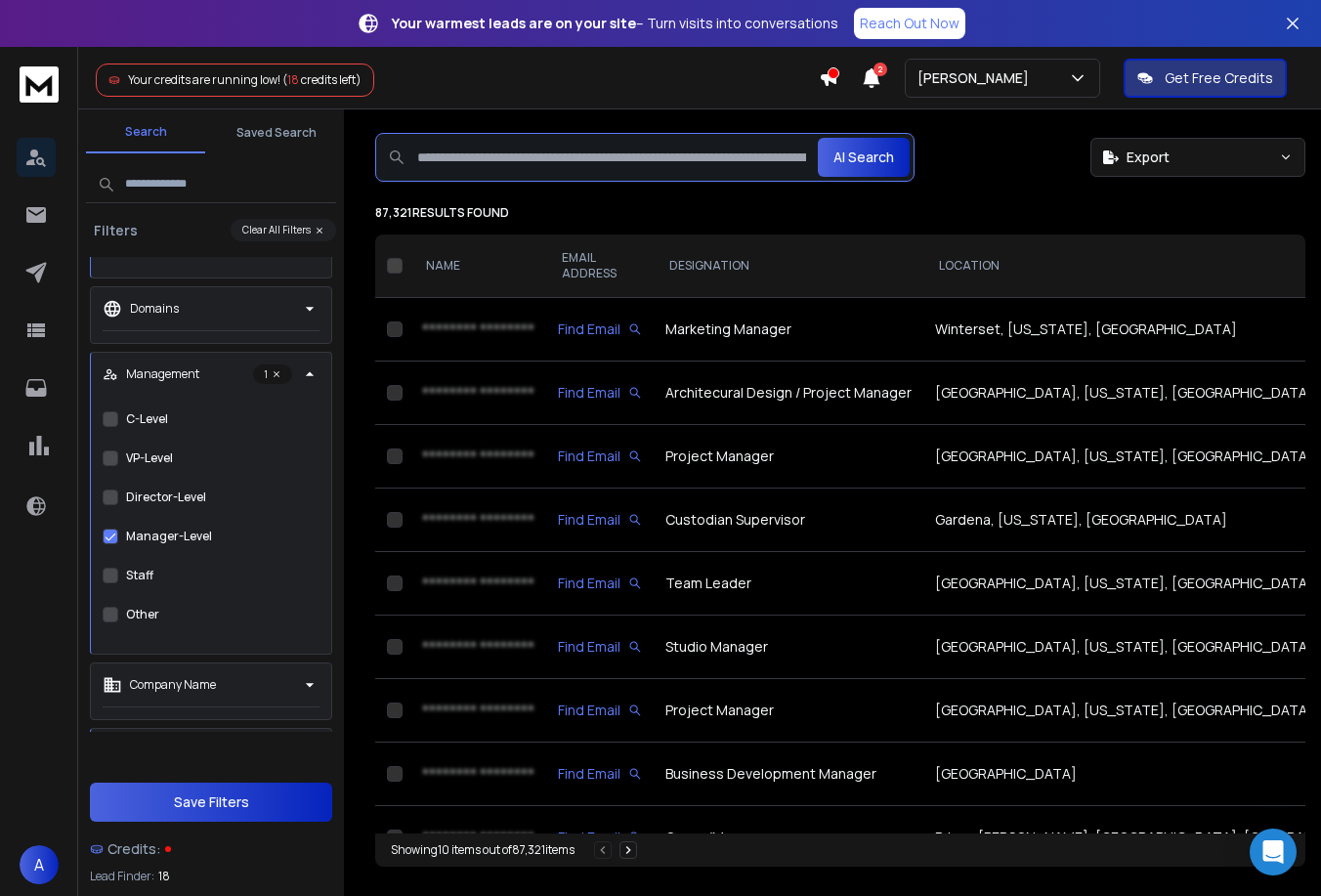
scroll to position [2553, 0]
